Goal: Find specific page/section: Find specific page/section

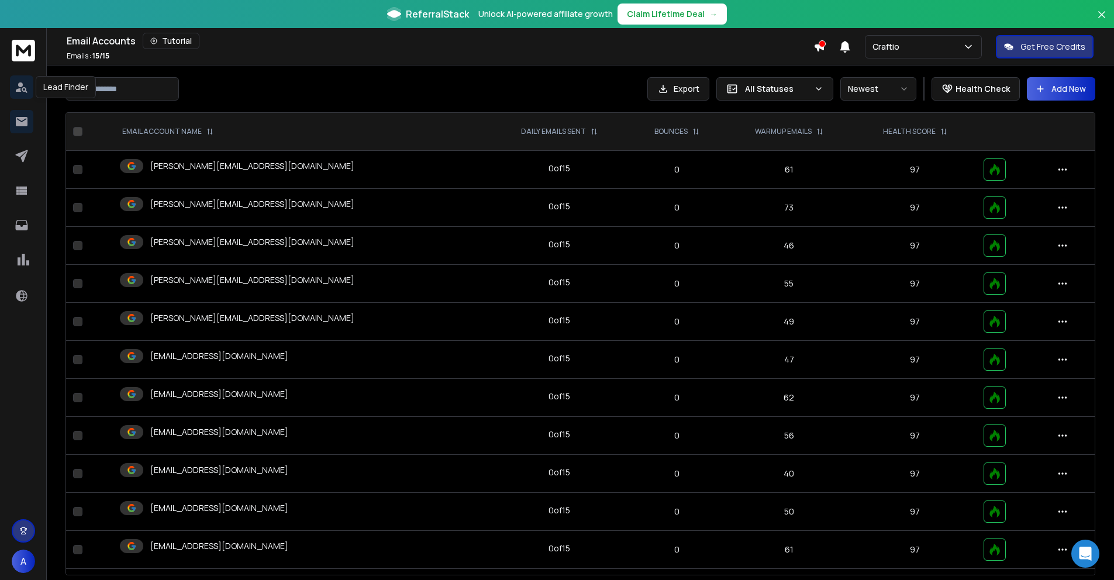
click at [18, 93] on icon at bounding box center [22, 87] width 14 height 14
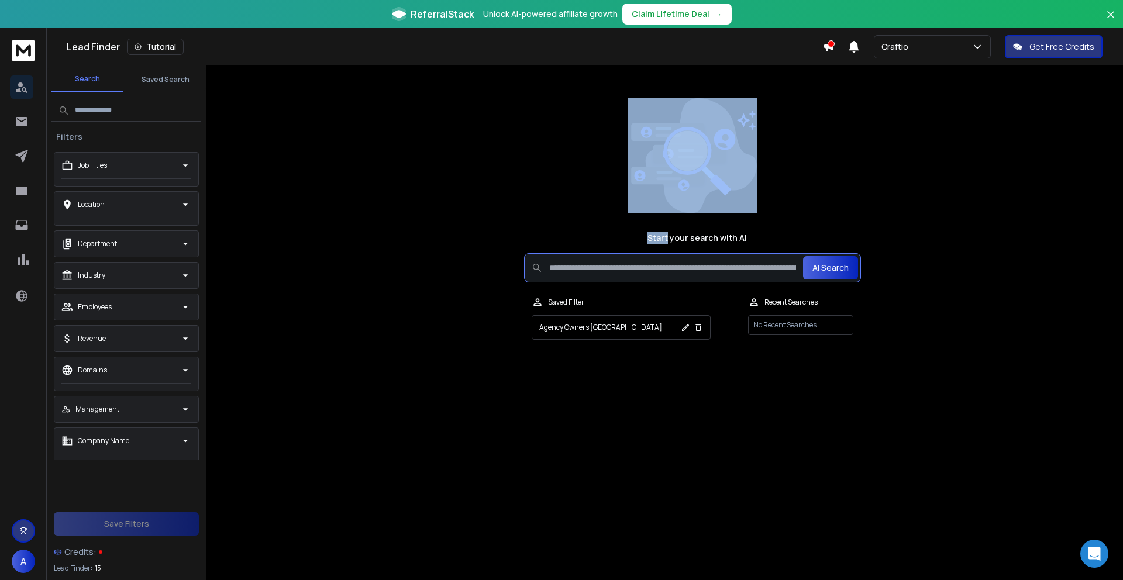
click at [737, 562] on div "ReferralStack Unlock AI-powered affiliate growth Lifetime Deals available! Clai…" at bounding box center [561, 290] width 1123 height 580
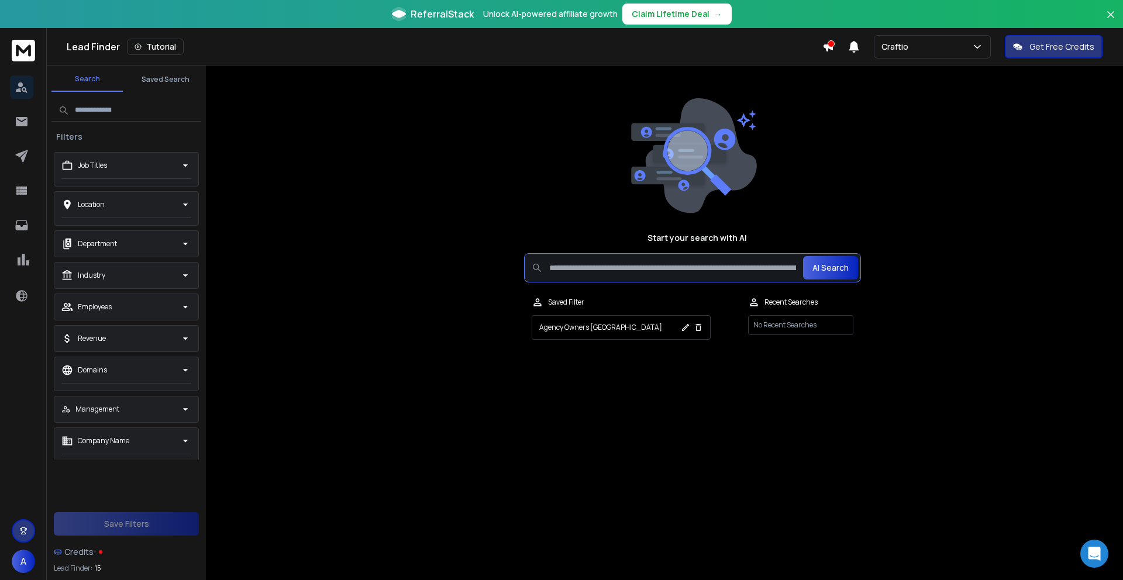
drag, startPoint x: 618, startPoint y: 481, endPoint x: 582, endPoint y: 334, distance: 150.9
click at [618, 481] on div "ReferralStack Unlock AI-powered affiliate growth Lifetime Deals available! Clai…" at bounding box center [561, 290] width 1123 height 580
